Goal: Communication & Community: Answer question/provide support

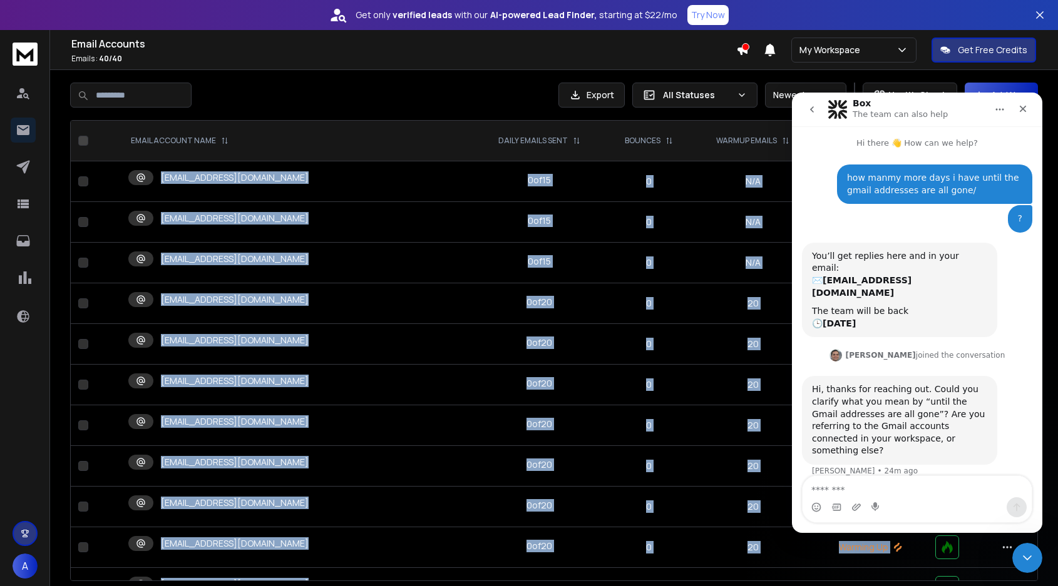
scroll to position [688, 0]
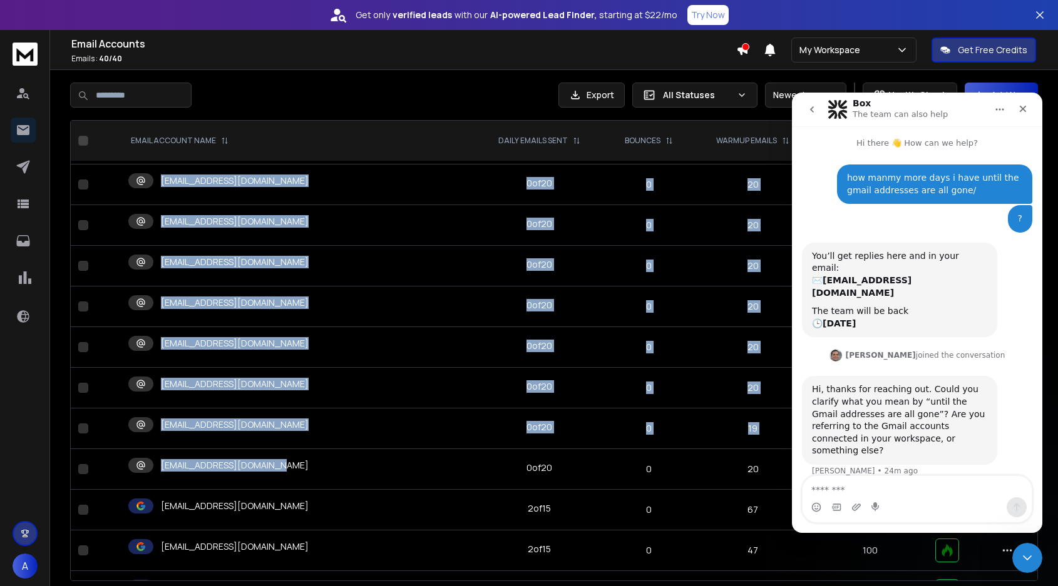
click at [885, 481] on textarea "Message…" at bounding box center [916, 486] width 229 height 21
type textarea "**********"
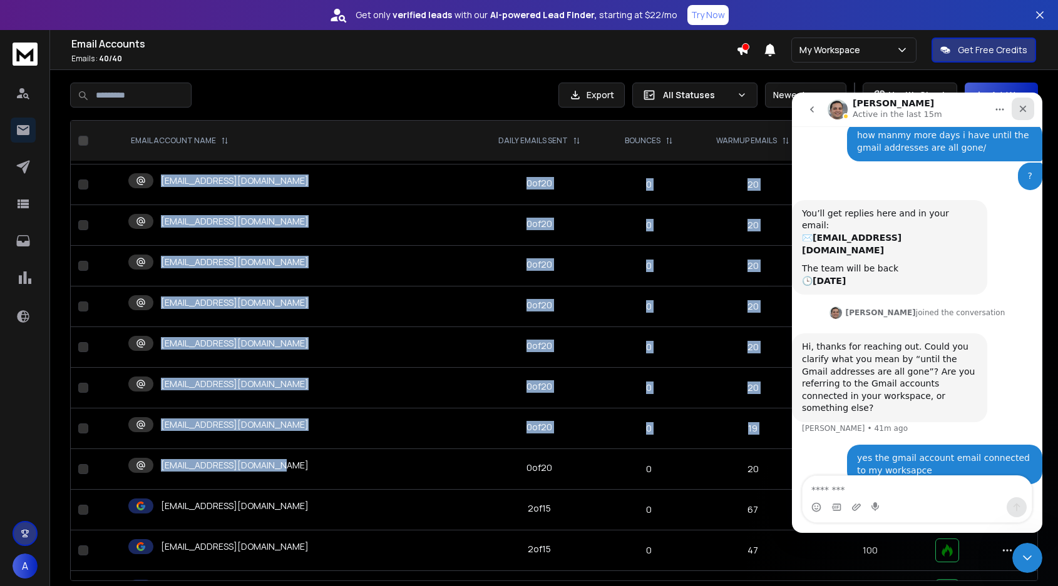
click at [1023, 107] on icon "Close" at bounding box center [1023, 109] width 10 height 10
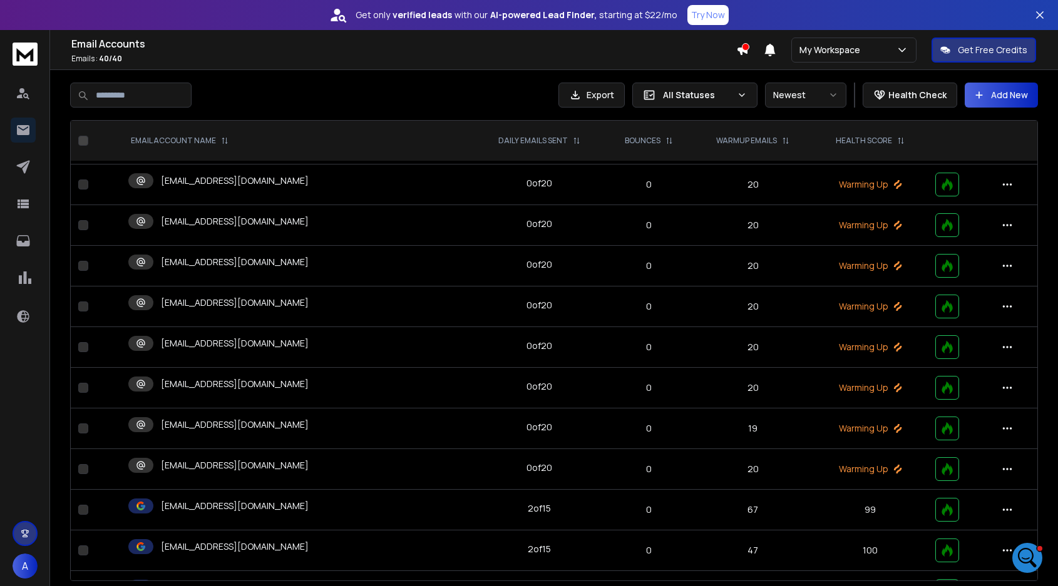
click at [422, 82] on div "Export All Statuses Newest Health Check Add New EMAIL ACCOUNT NAME DAILY EMAILS…" at bounding box center [554, 332] width 1008 height 524
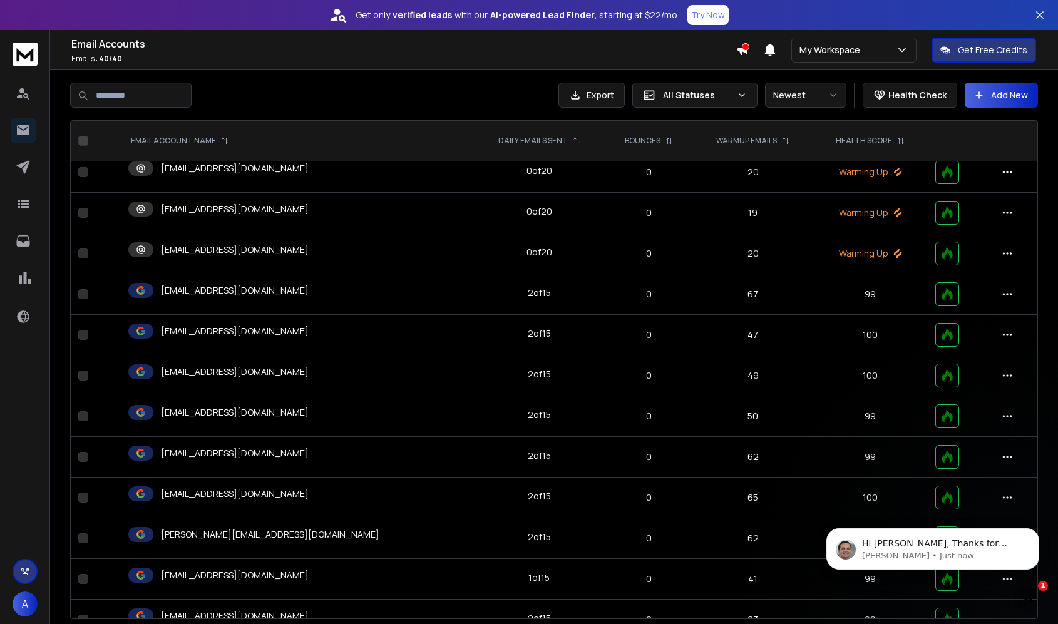
scroll to position [225, 0]
click at [1037, 586] on div "Open Intercom Messenger" at bounding box center [1029, 593] width 41 height 41
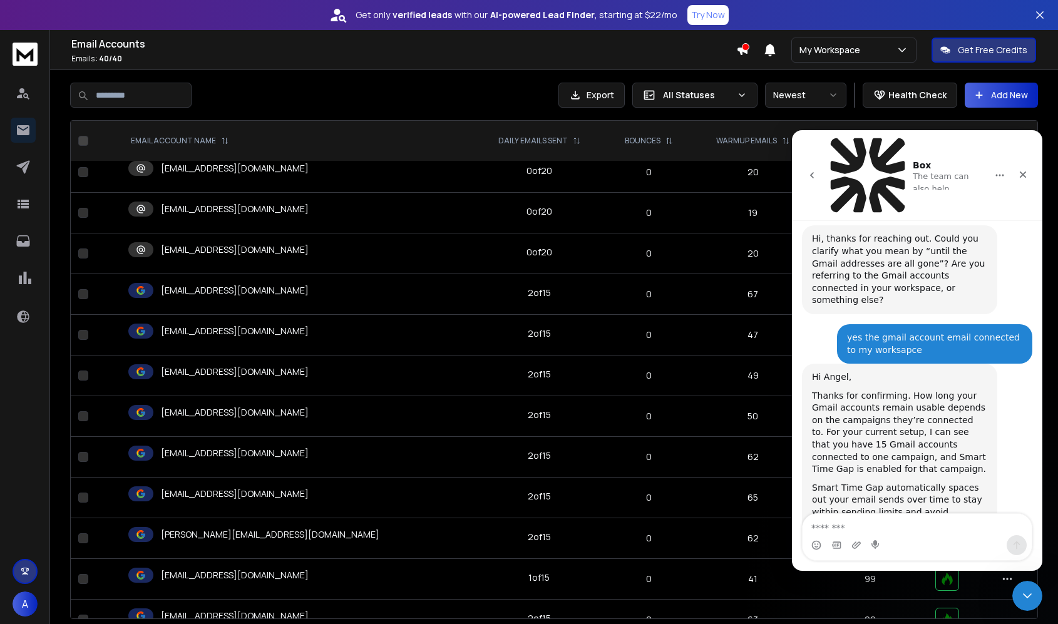
scroll to position [245, 0]
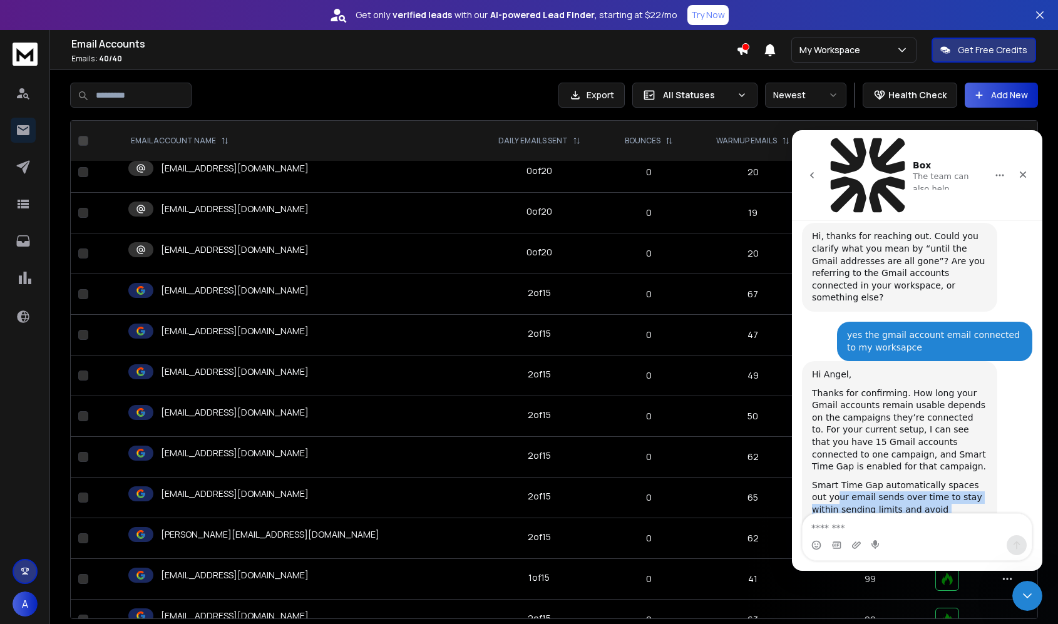
drag, startPoint x: 849, startPoint y: 470, endPoint x: 822, endPoint y: 434, distance: 44.3
click at [822, 479] on div "Smart Time Gap automatically spaces out your email sends over time to stay with…" at bounding box center [899, 509] width 175 height 61
click at [916, 388] on div "Thanks for confirming. How long your Gmail accounts remain usable depends on th…" at bounding box center [899, 430] width 175 height 86
click at [891, 479] on div "Smart Time Gap automatically spaces out your email sends over time to stay with…" at bounding box center [899, 509] width 175 height 61
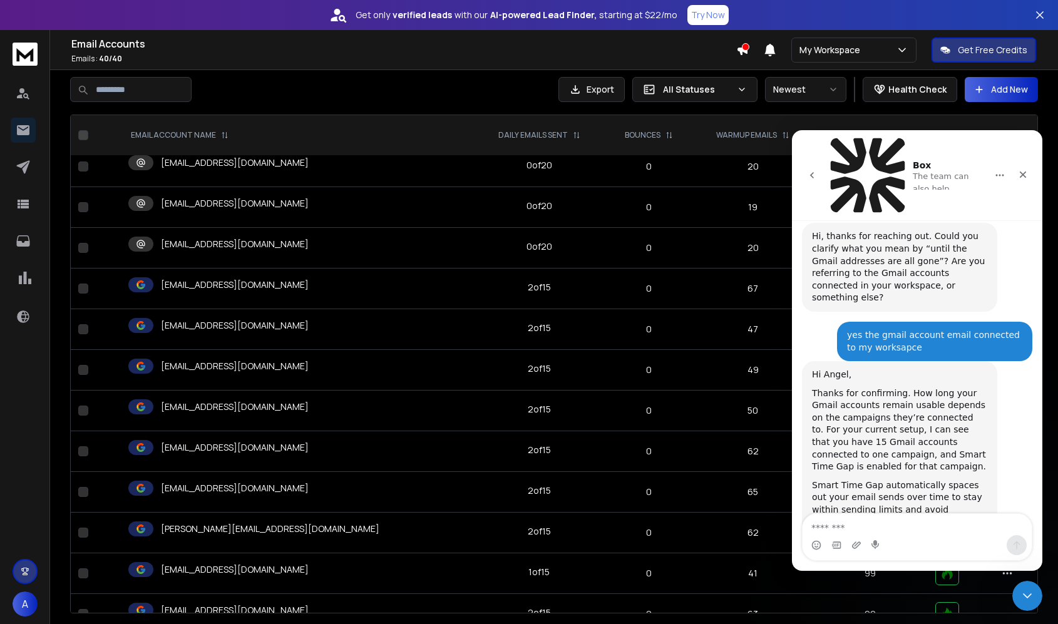
scroll to position [8, 0]
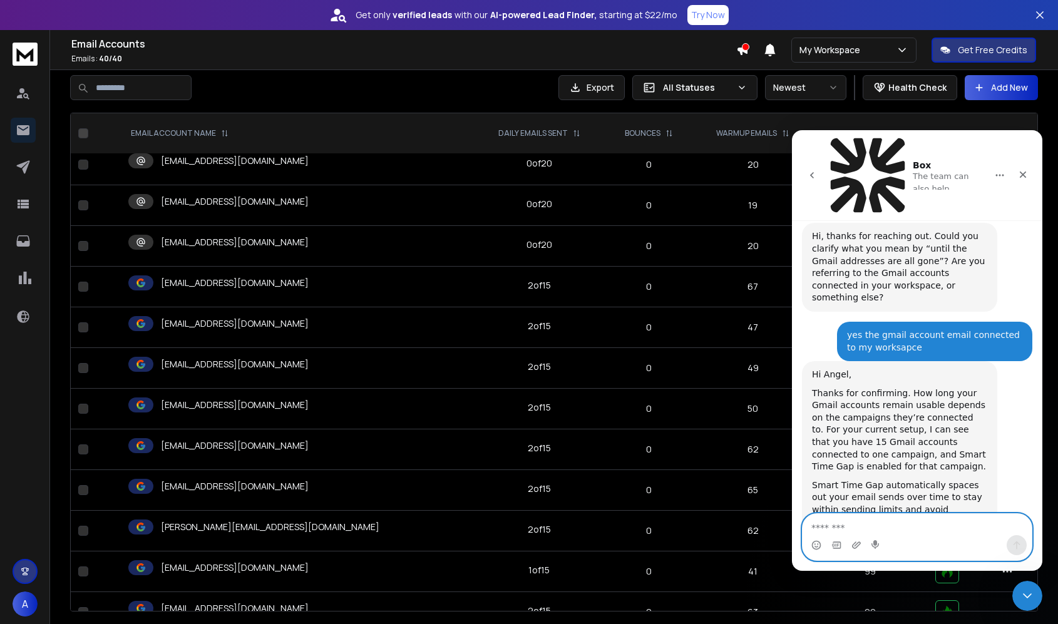
click at [858, 526] on textarea "Message…" at bounding box center [916, 524] width 229 height 21
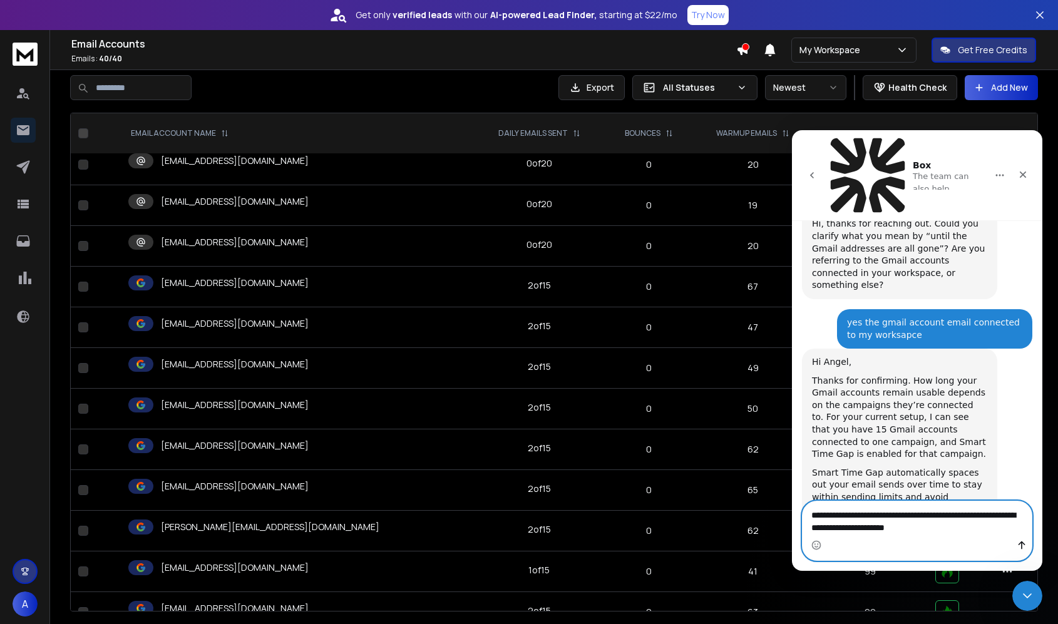
type textarea "**********"
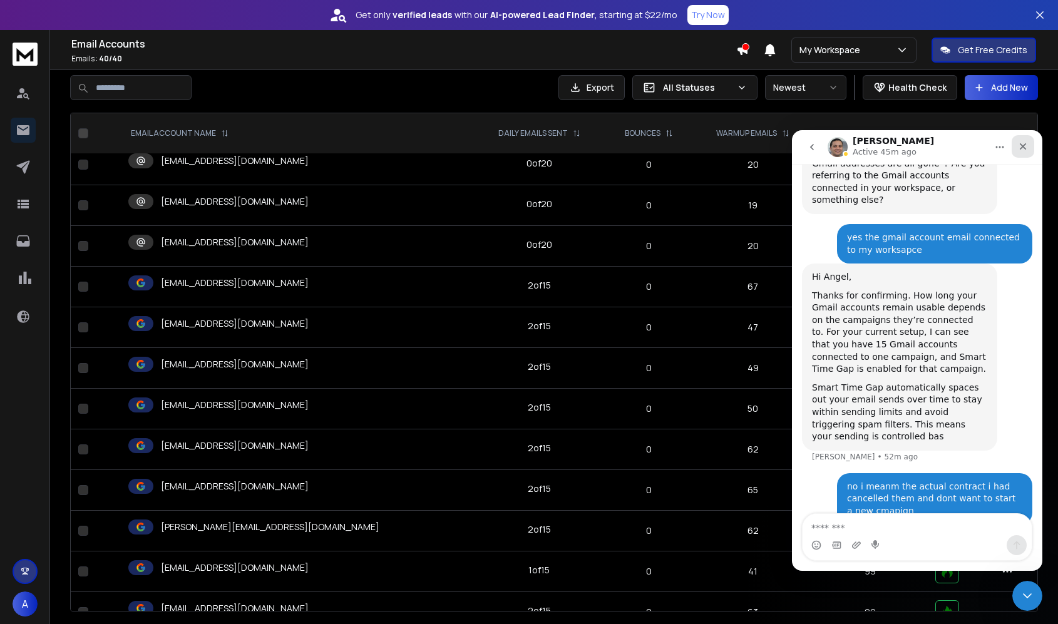
click at [1024, 143] on icon "Close" at bounding box center [1023, 146] width 10 height 10
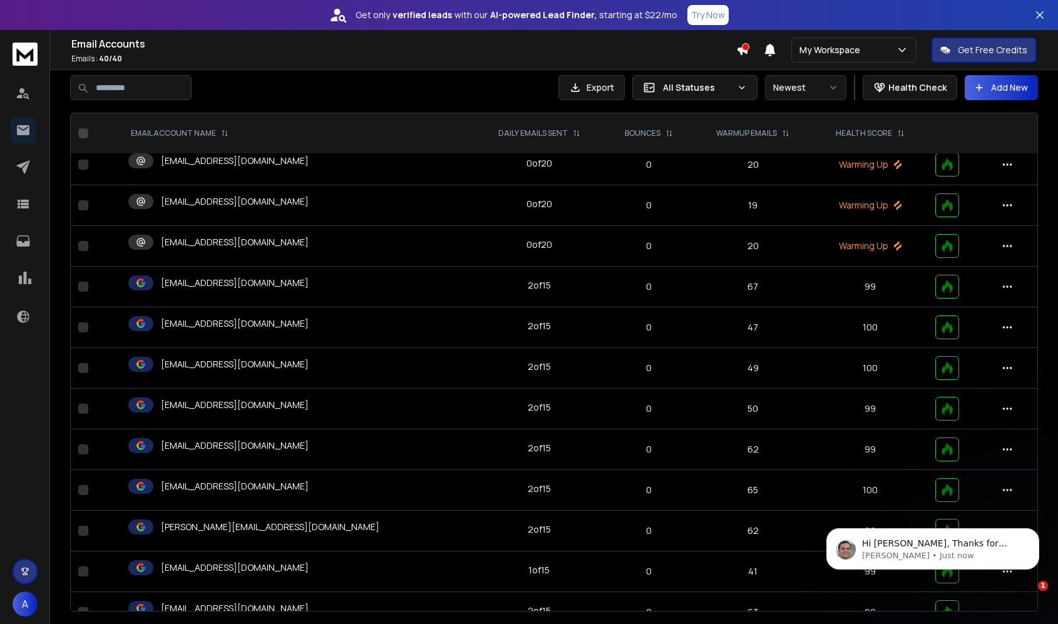
scroll to position [0, 0]
